Goal: Task Accomplishment & Management: Manage account settings

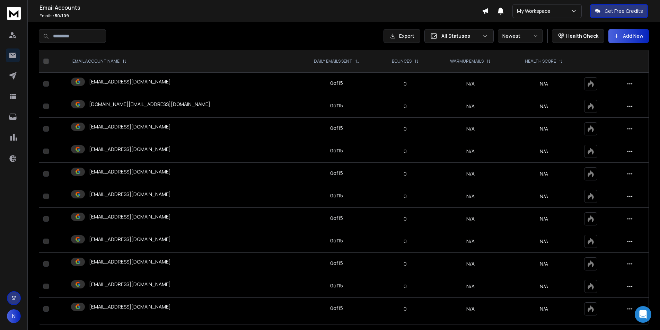
drag, startPoint x: 91, startPoint y: 25, endPoint x: 87, endPoint y: 26, distance: 4.5
click at [91, 24] on div "Export All Statuses Newest Health Check Add New EMAIL ACCOUNT NAME DAILY EMAILS…" at bounding box center [344, 176] width 632 height 309
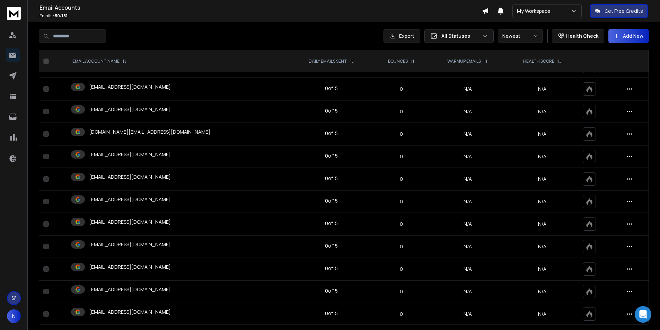
scroll to position [831, 0]
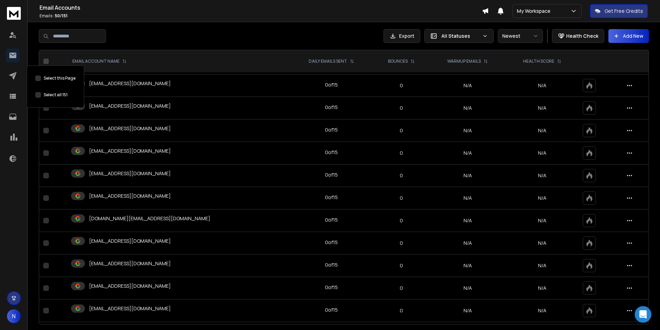
click at [46, 62] on button "Select this Page" at bounding box center [46, 62] width 6 height 6
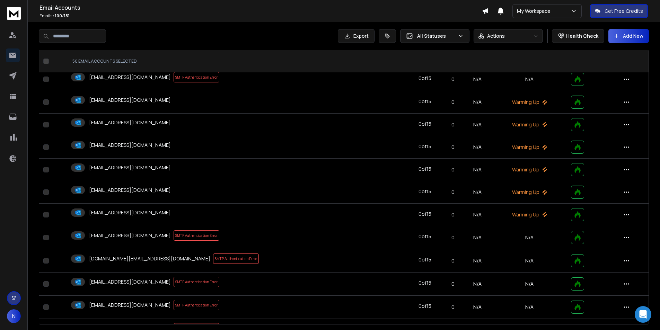
scroll to position [2021, 0]
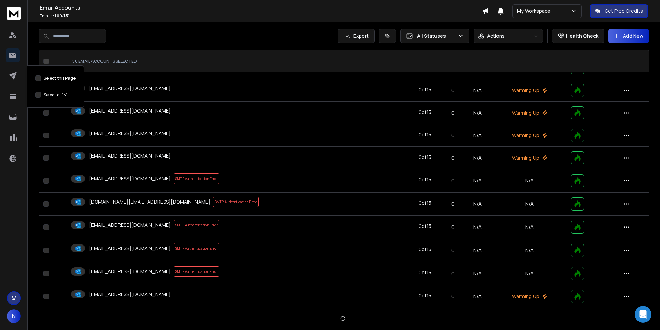
click at [47, 59] on button "Select this Page" at bounding box center [46, 62] width 6 height 6
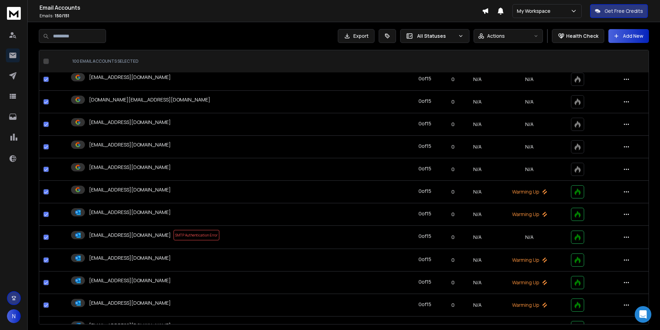
scroll to position [1843, 0]
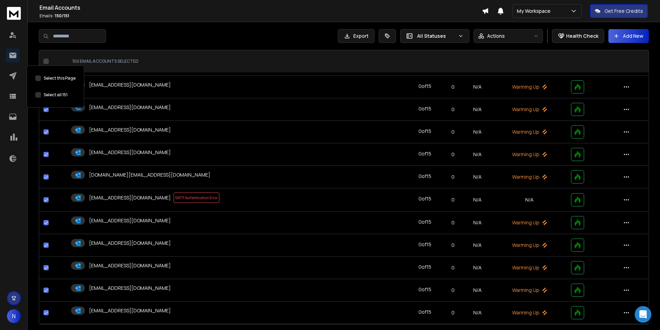
click at [45, 60] on button "Select this Page" at bounding box center [46, 62] width 6 height 6
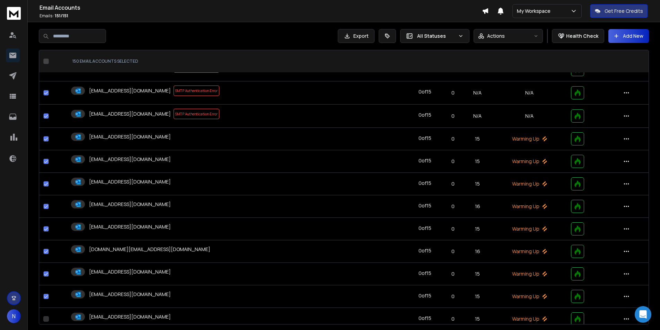
scroll to position [3171, 0]
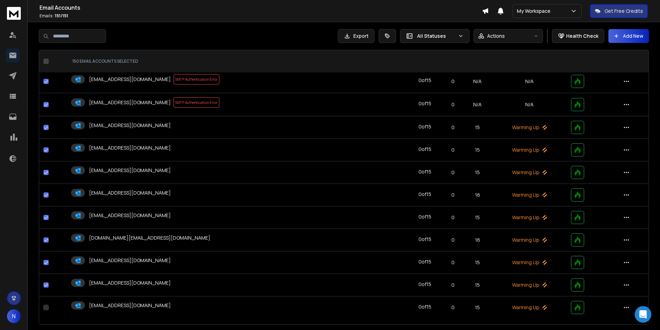
click at [421, 37] on p "All Statuses" at bounding box center [436, 36] width 38 height 7
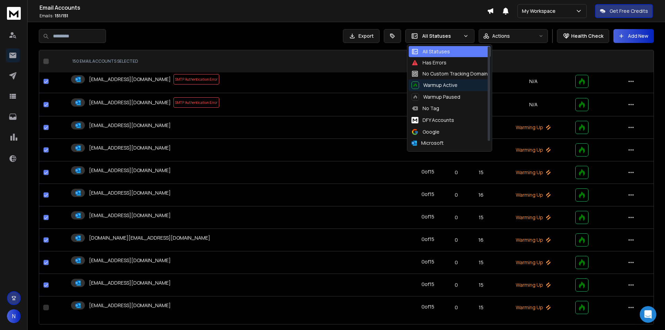
click at [432, 86] on div "Warmup Active" at bounding box center [434, 85] width 46 height 8
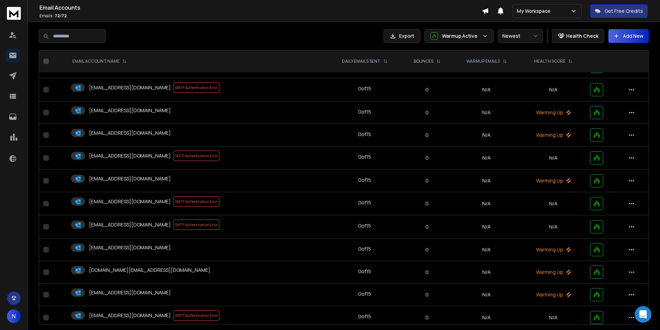
scroll to position [834, 0]
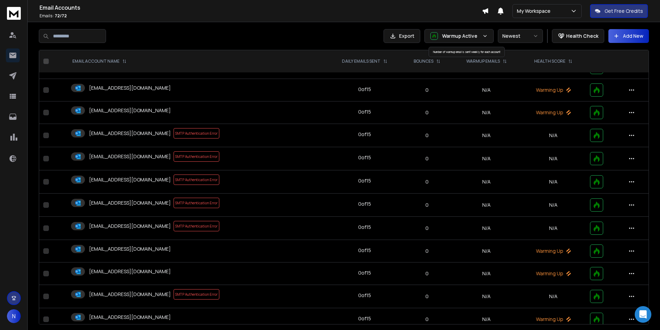
click at [471, 35] on p "Warmup Active" at bounding box center [460, 36] width 37 height 7
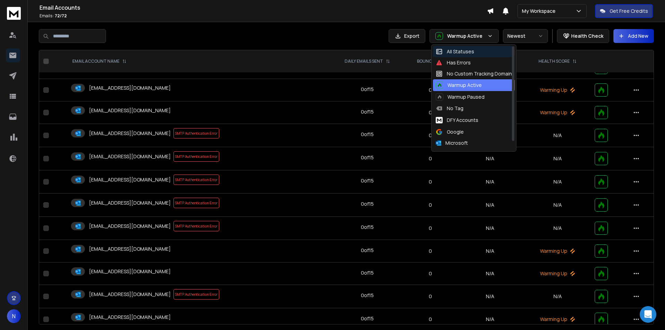
click at [459, 53] on div "All Statuses" at bounding box center [455, 51] width 38 height 7
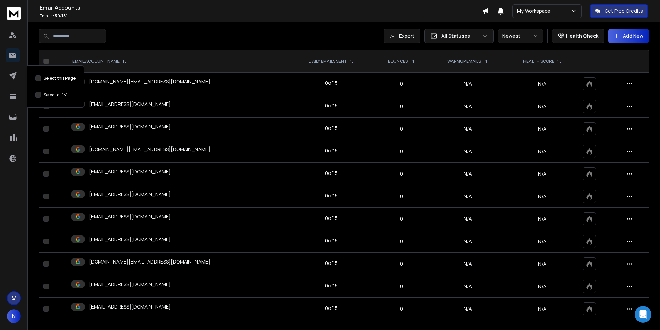
click at [45, 59] on button "Select this Page" at bounding box center [46, 62] width 6 height 6
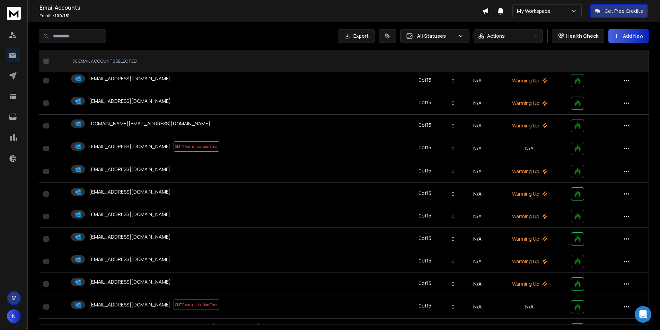
scroll to position [2021, 0]
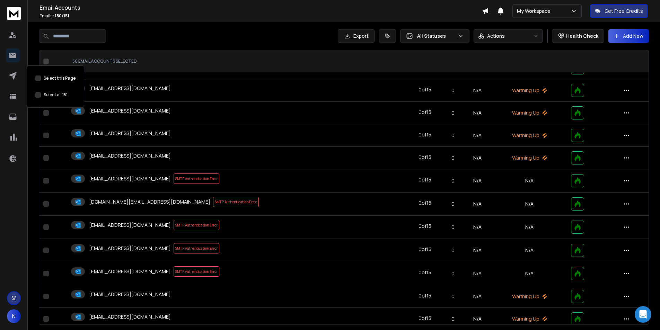
click at [44, 63] on button "Select this Page" at bounding box center [46, 62] width 6 height 6
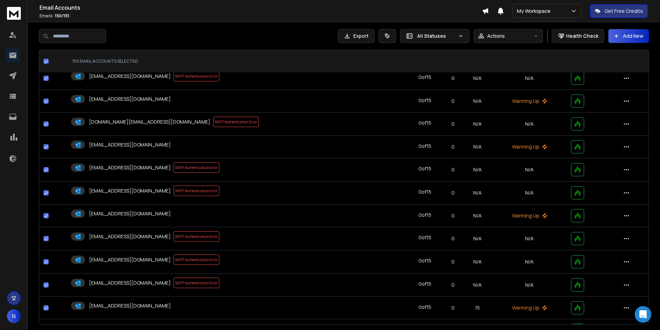
scroll to position [3159, 0]
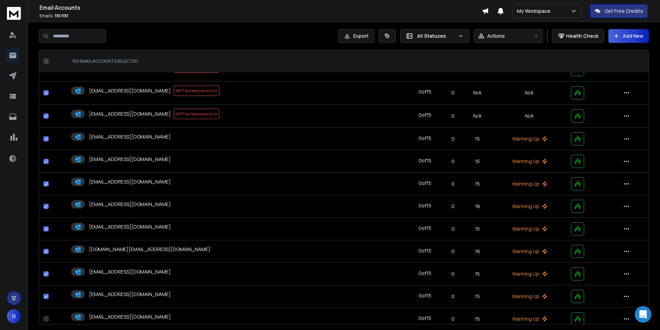
click at [435, 37] on p "All Statuses" at bounding box center [436, 36] width 38 height 7
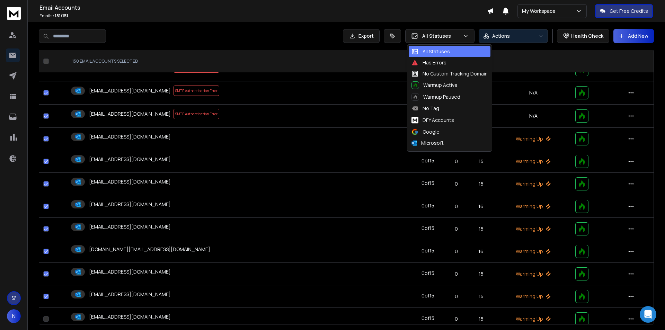
click at [494, 35] on div "Actions" at bounding box center [509, 36] width 53 height 7
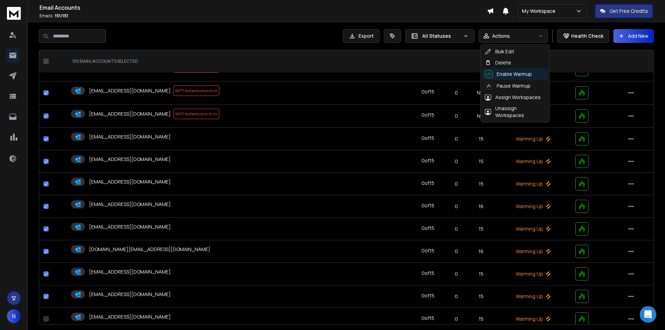
click at [500, 74] on div "Enable Warmup" at bounding box center [508, 74] width 47 height 8
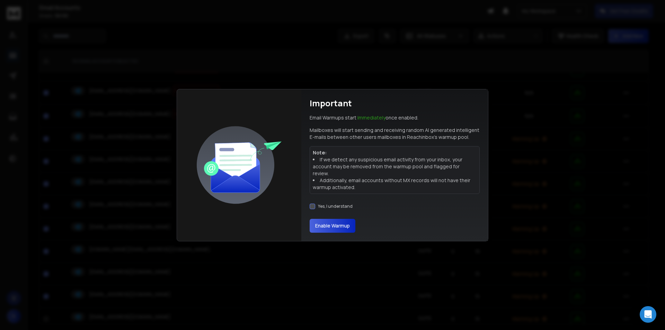
click at [313, 204] on button "Yes, I understand" at bounding box center [313, 207] width 6 height 6
click at [327, 223] on button "Enable Warmup" at bounding box center [333, 226] width 46 height 14
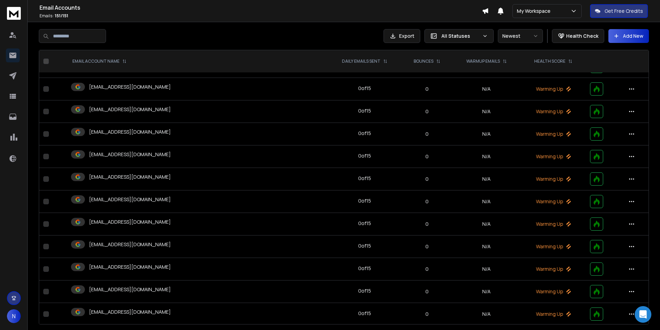
scroll to position [381, 0]
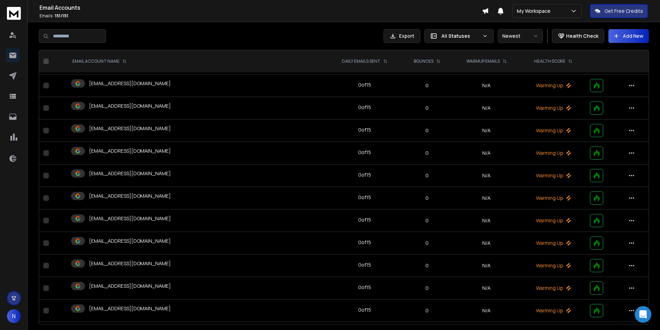
click at [150, 212] on td "[EMAIL_ADDRESS][DOMAIN_NAME]" at bounding box center [197, 221] width 260 height 23
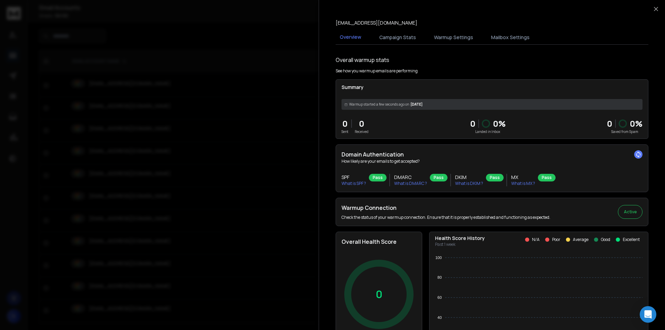
click at [192, 214] on div at bounding box center [332, 165] width 665 height 330
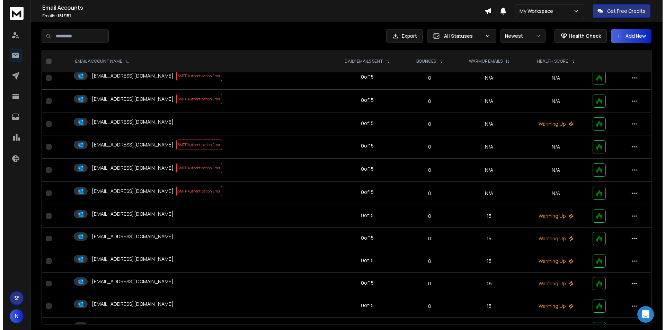
scroll to position [3171, 0]
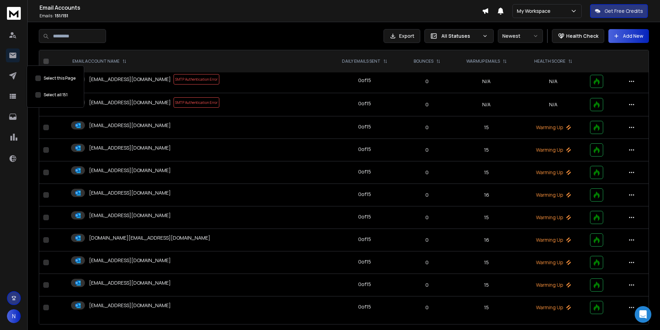
click at [47, 61] on button "Select this Page" at bounding box center [46, 62] width 6 height 6
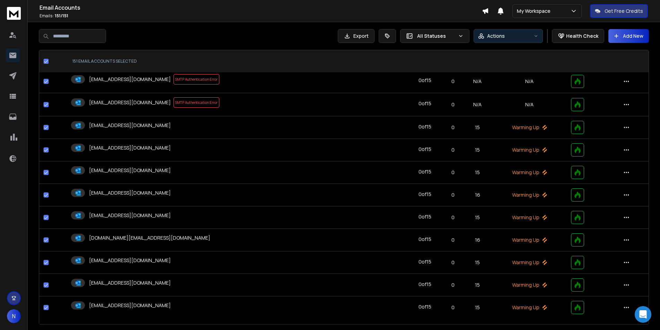
click at [538, 37] on icon "button" at bounding box center [535, 36] width 5 height 6
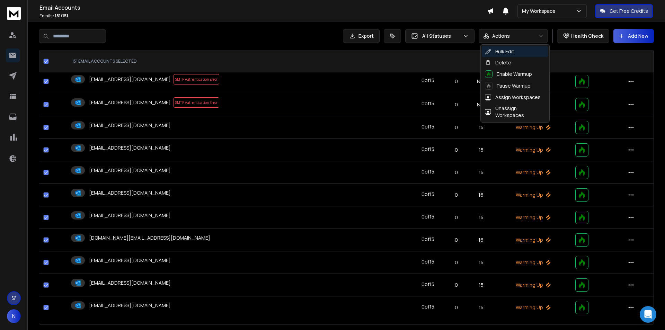
click at [507, 53] on div "Bulk Edit" at bounding box center [499, 51] width 29 height 7
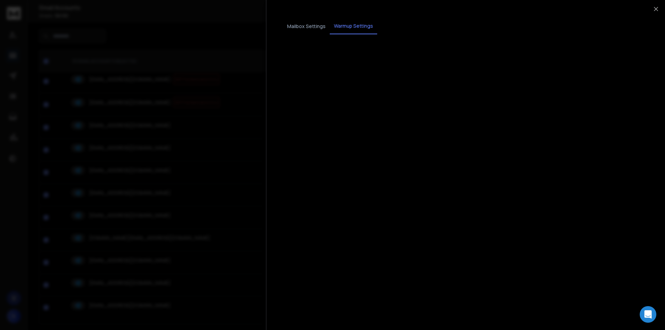
click at [351, 28] on button "Warmup Settings" at bounding box center [353, 26] width 47 height 16
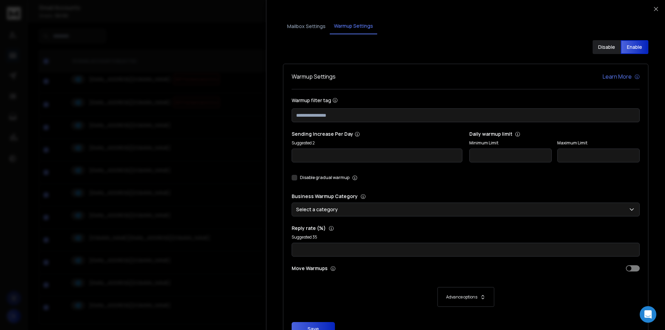
click at [333, 157] on input "number" at bounding box center [377, 156] width 171 height 14
type input "**"
click at [477, 156] on input "number" at bounding box center [510, 156] width 82 height 14
type input "*"
click at [327, 158] on input "**" at bounding box center [377, 156] width 171 height 14
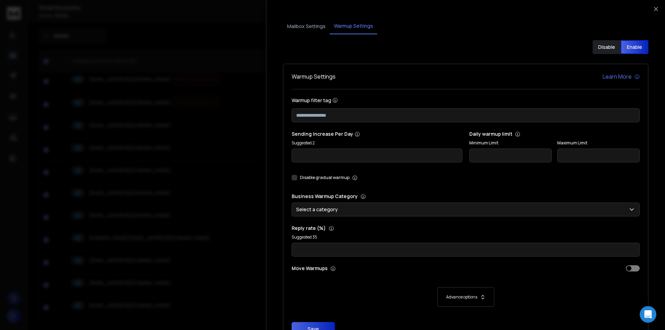
click at [327, 158] on input "**" at bounding box center [377, 156] width 171 height 14
type input "**"
click at [489, 159] on input "*" at bounding box center [510, 156] width 82 height 14
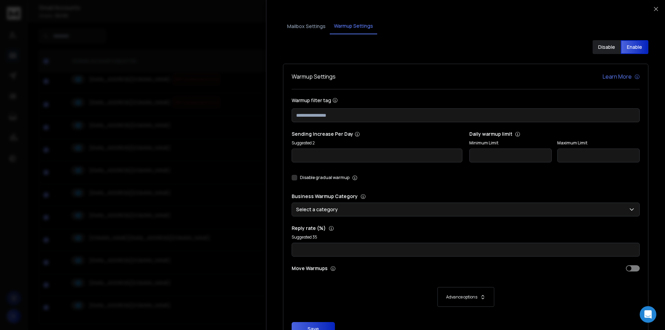
type input "**"
click at [572, 160] on input "number" at bounding box center [598, 156] width 82 height 14
click at [570, 158] on input "**" at bounding box center [598, 156] width 82 height 14
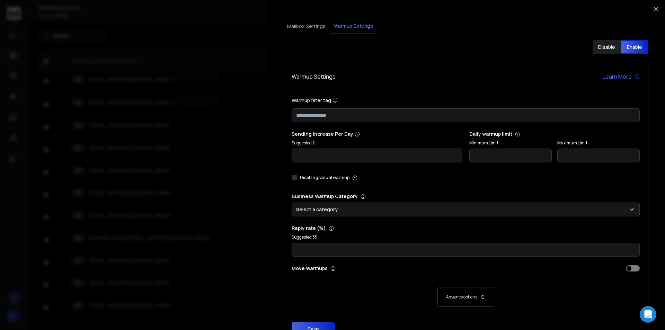
click at [570, 158] on input "**" at bounding box center [598, 156] width 82 height 14
click at [570, 155] on input "**" at bounding box center [598, 156] width 82 height 14
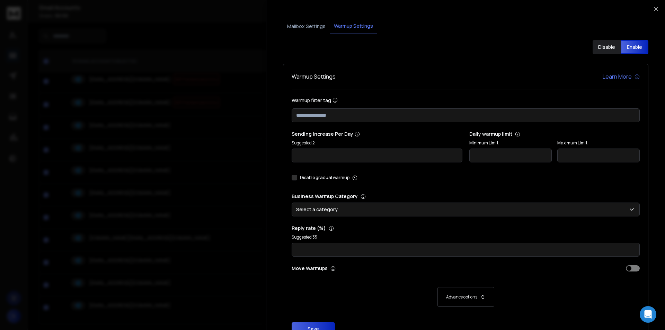
click at [570, 155] on input "**" at bounding box center [598, 156] width 82 height 14
click at [570, 156] on input "**" at bounding box center [598, 156] width 82 height 14
type input "**"
click at [486, 173] on div "Disable gradual warmup" at bounding box center [466, 178] width 348 height 14
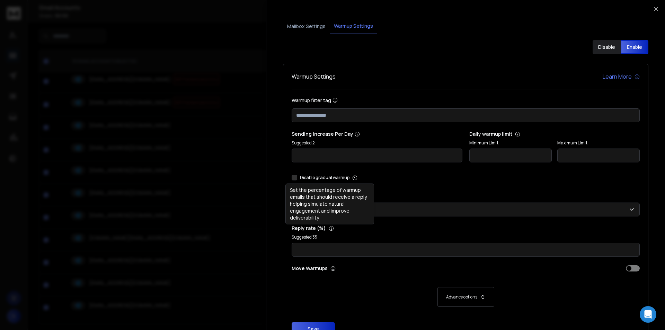
click at [315, 250] on input "number" at bounding box center [466, 250] width 348 height 14
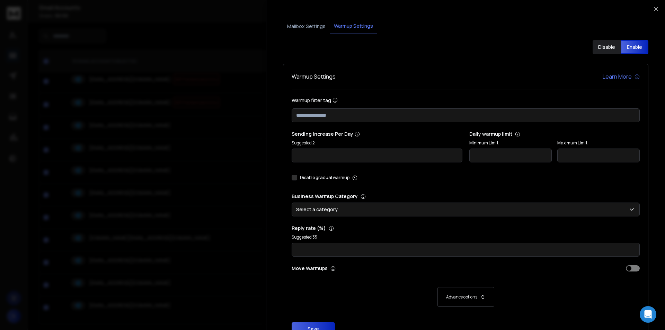
type input "**"
click at [360, 279] on form "Warmup Settings Learn More Warmup filter tag Sending Increase Per Day Suggested…" at bounding box center [466, 204] width 348 height 264
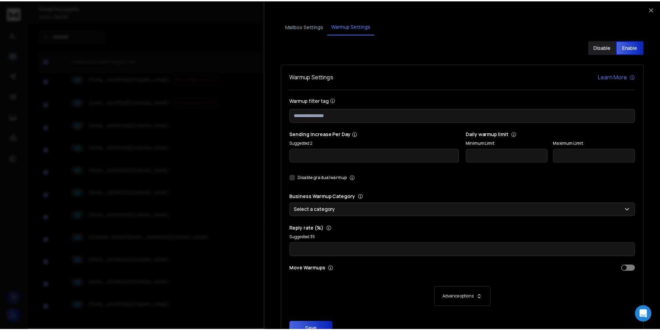
scroll to position [34, 0]
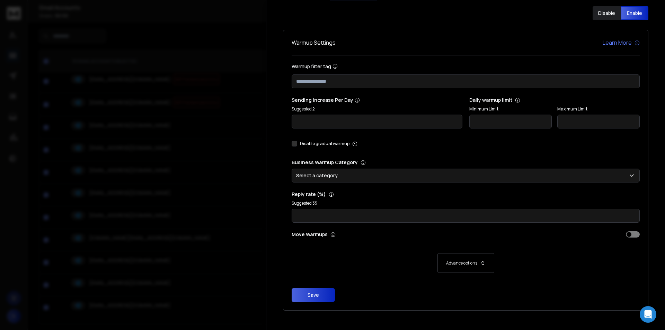
click at [317, 297] on button "Save" at bounding box center [313, 295] width 43 height 14
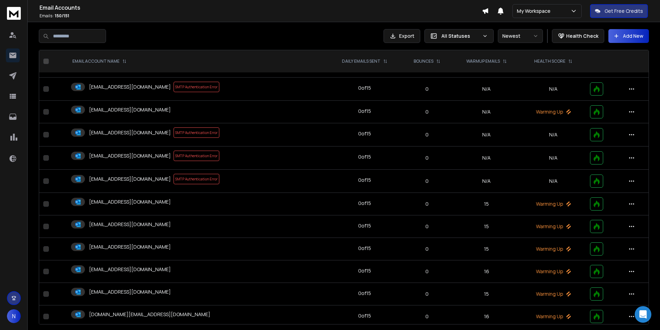
scroll to position [3159, 0]
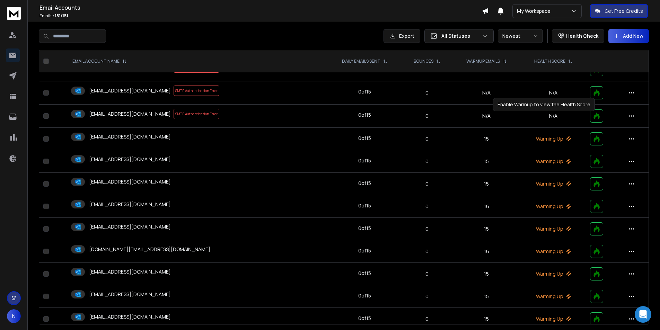
click at [543, 114] on p "N/A" at bounding box center [553, 116] width 57 height 7
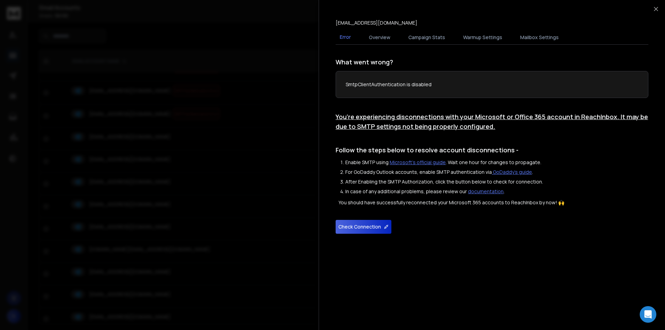
click at [370, 233] on button "Check Connection" at bounding box center [364, 227] width 56 height 14
click at [378, 36] on button "Overview" at bounding box center [380, 37] width 30 height 15
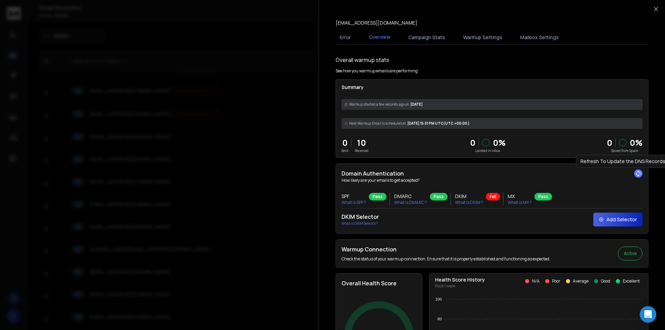
click at [634, 173] on div at bounding box center [638, 173] width 8 height 8
click at [635, 175] on icon at bounding box center [638, 173] width 7 height 7
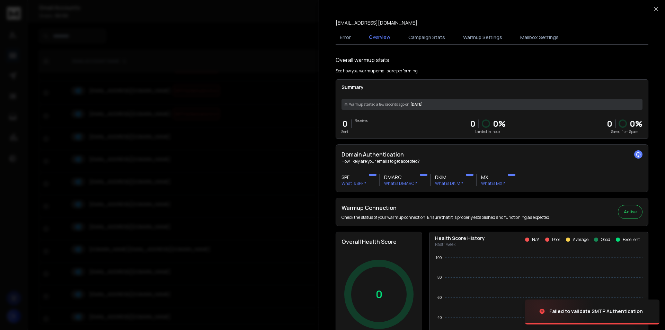
click at [300, 195] on div at bounding box center [332, 165] width 665 height 330
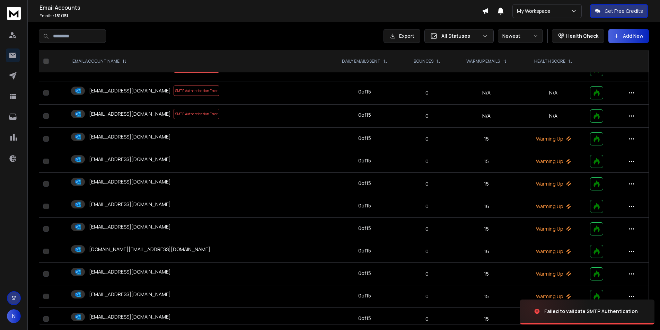
click at [133, 116] on p "[EMAIL_ADDRESS][DOMAIN_NAME]" at bounding box center [130, 113] width 82 height 7
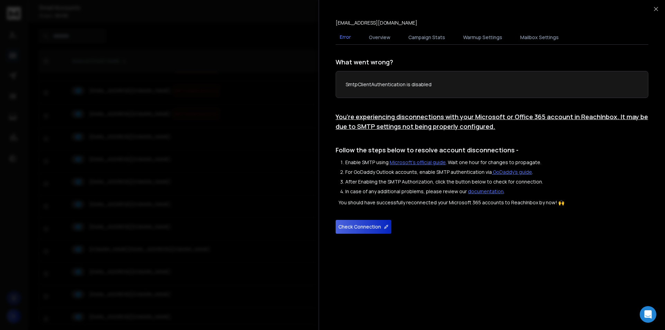
click at [375, 32] on button "Overview" at bounding box center [380, 37] width 30 height 15
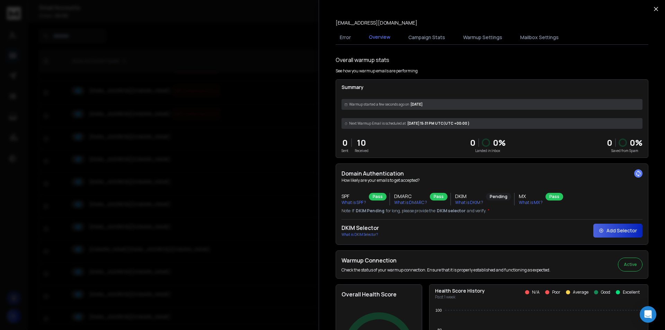
click at [652, 10] on icon "button" at bounding box center [655, 9] width 7 height 7
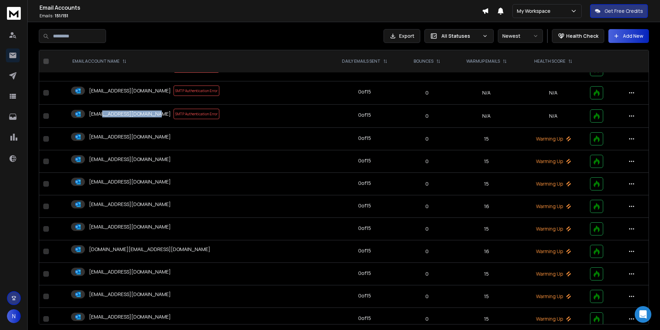
copy p "[DOMAIN_NAME]"
drag, startPoint x: 154, startPoint y: 116, endPoint x: 104, endPoint y: 114, distance: 50.6
click at [104, 114] on p "[EMAIL_ADDRESS][DOMAIN_NAME]" at bounding box center [130, 113] width 82 height 7
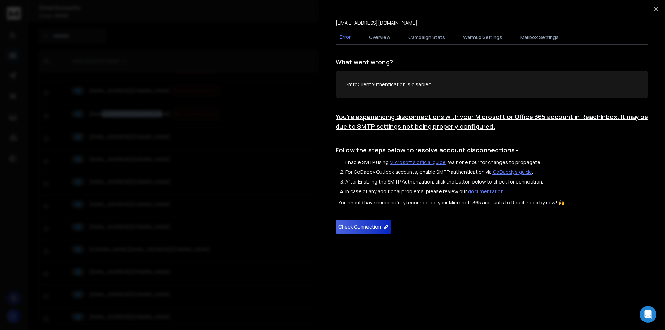
click at [655, 8] on icon "button" at bounding box center [655, 9] width 7 height 7
